Goal: Task Accomplishment & Management: Manage account settings

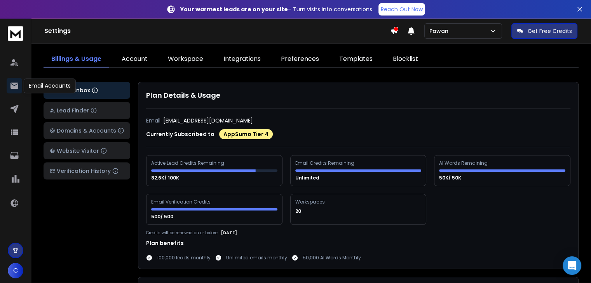
click at [13, 92] on link at bounding box center [15, 86] width 16 height 16
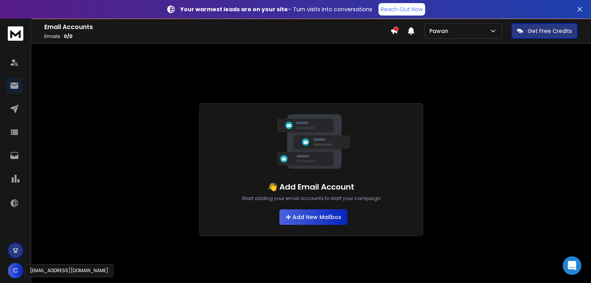
click at [14, 264] on span "C" at bounding box center [16, 271] width 16 height 16
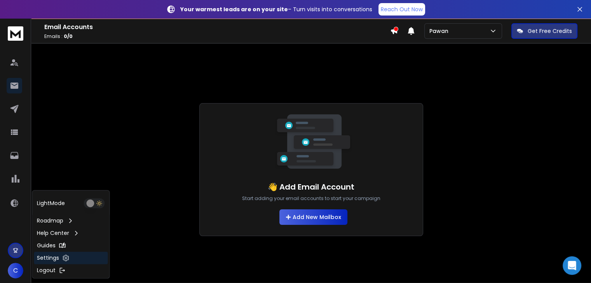
click at [47, 257] on p "Settings" at bounding box center [48, 258] width 22 height 8
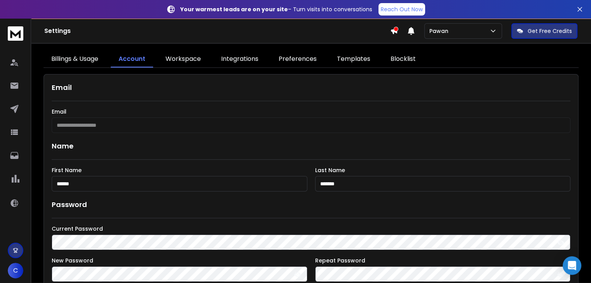
click at [188, 60] on link "Workspace" at bounding box center [183, 59] width 51 height 16
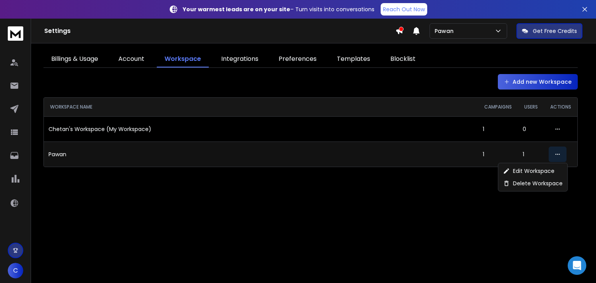
click at [554, 153] on button "button" at bounding box center [558, 155] width 18 height 16
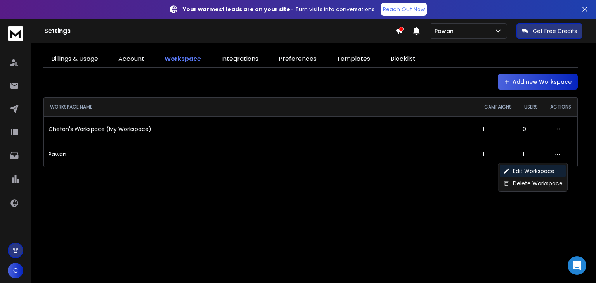
click at [542, 170] on p "Edit Workspace" at bounding box center [534, 171] width 42 height 8
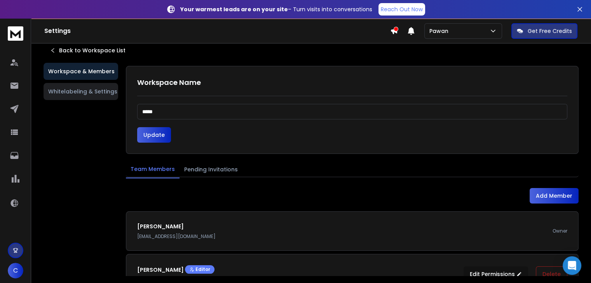
scroll to position [32, 0]
click at [549, 269] on button "Delete" at bounding box center [551, 274] width 31 height 16
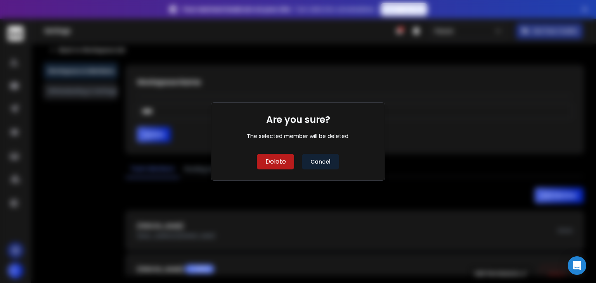
click at [284, 162] on button "Delete" at bounding box center [275, 162] width 37 height 16
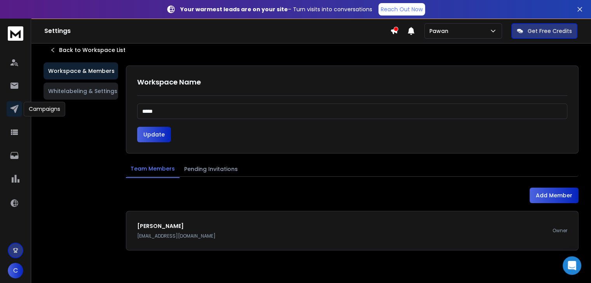
click at [16, 108] on icon at bounding box center [14, 108] width 9 height 9
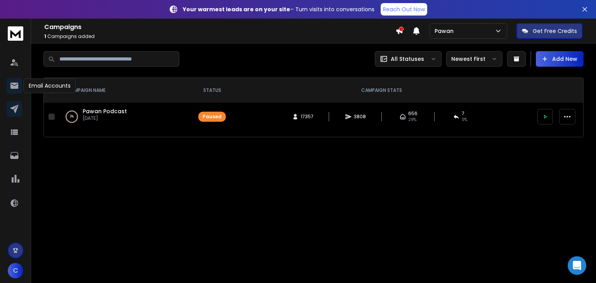
click at [16, 87] on icon at bounding box center [14, 86] width 8 height 6
